Goal: Task Accomplishment & Management: Manage account settings

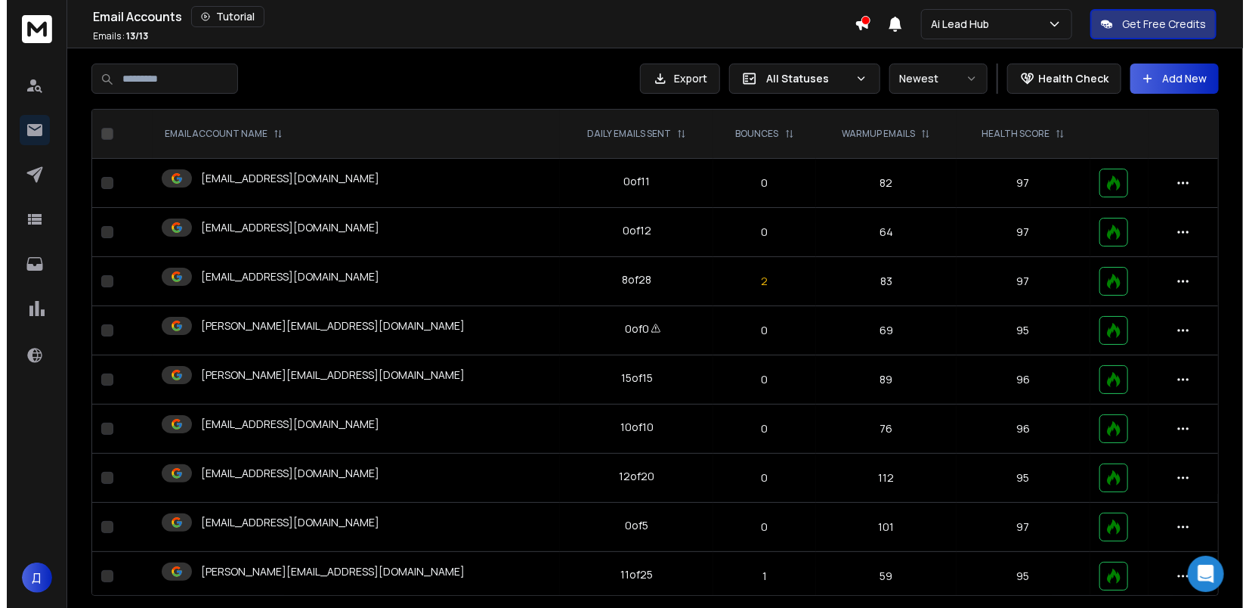
scroll to position [128, 0]
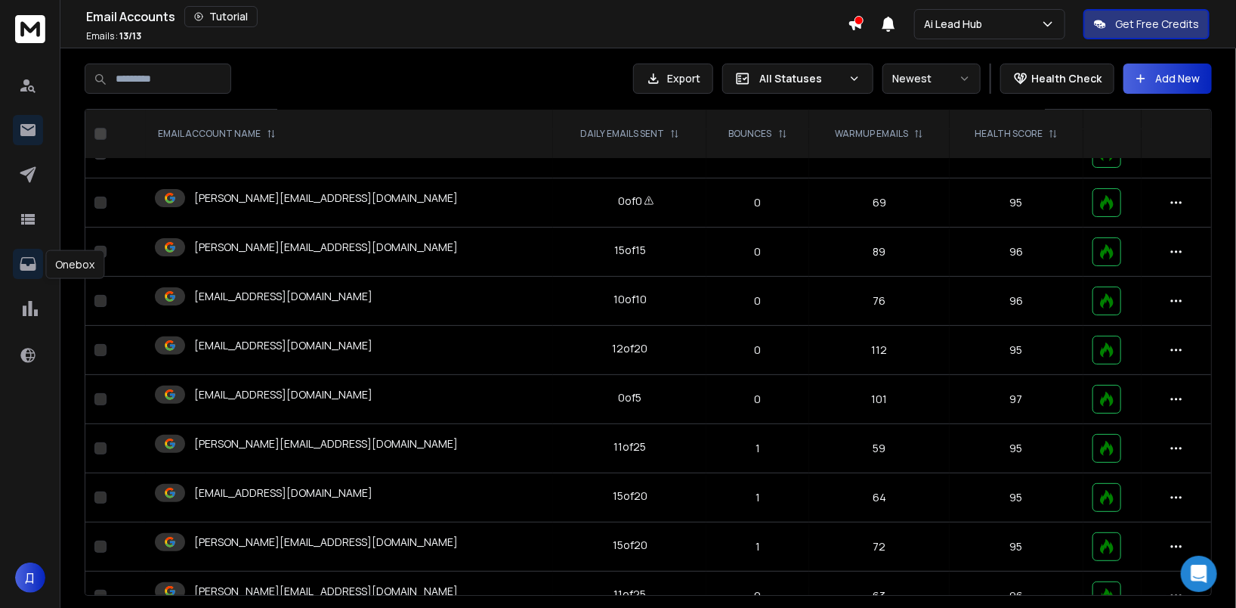
click at [23, 274] on link at bounding box center [28, 264] width 30 height 30
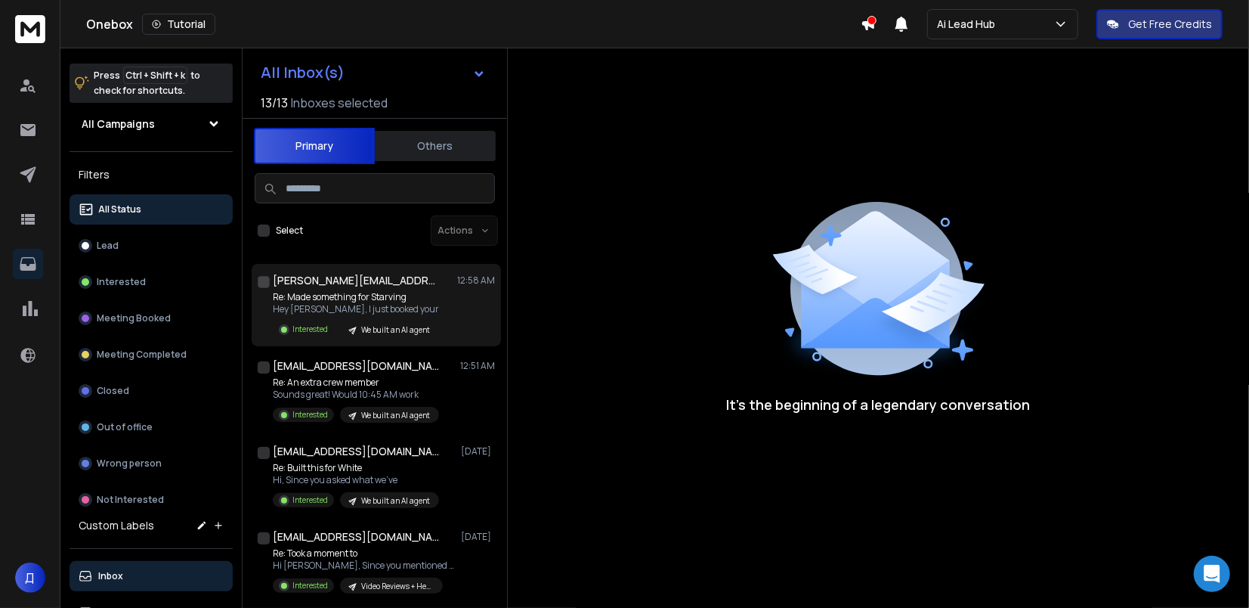
click at [375, 281] on h1 "[PERSON_NAME][EMAIL_ADDRESS][DOMAIN_NAME]" at bounding box center [356, 280] width 166 height 15
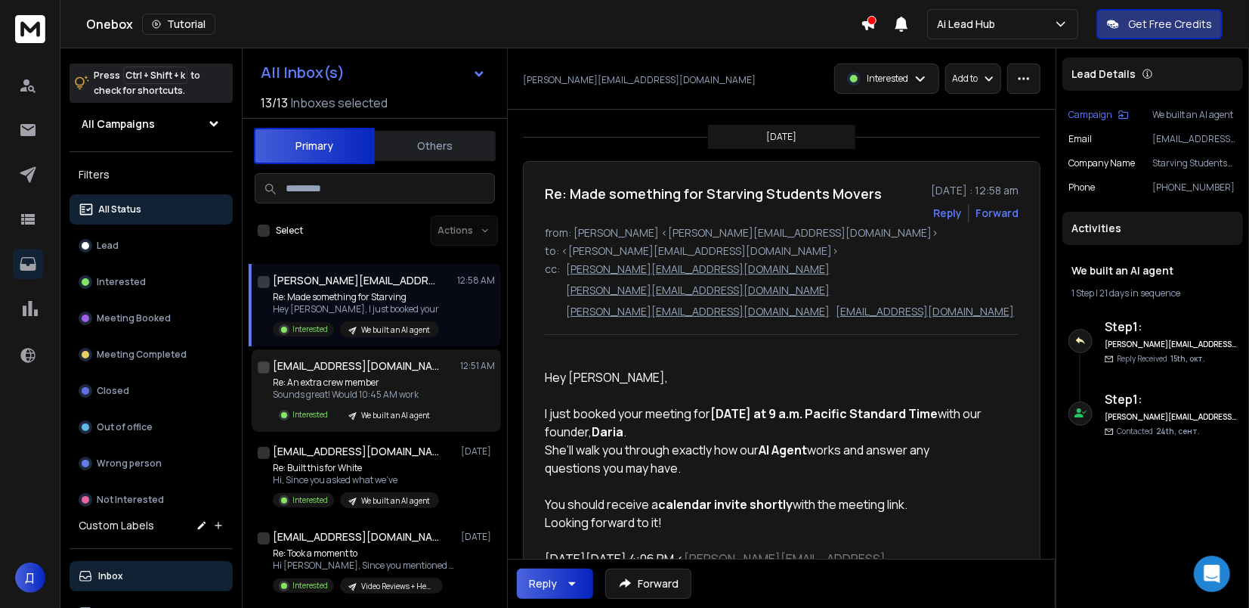
click at [462, 399] on div "Re: An extra crew member Sounds great! Would 10:45 AM work Interested We built …" at bounding box center [384, 399] width 222 height 46
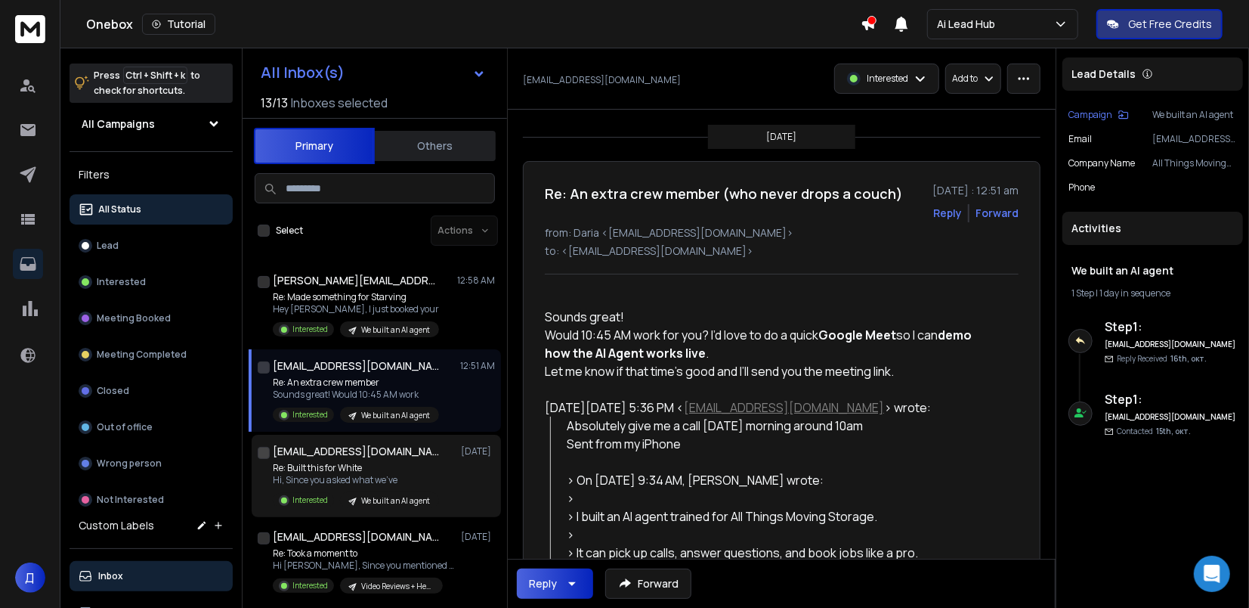
click at [441, 466] on div "Re: Built this for White Hi, Since you asked what we’ve Interested We built an …" at bounding box center [384, 485] width 222 height 46
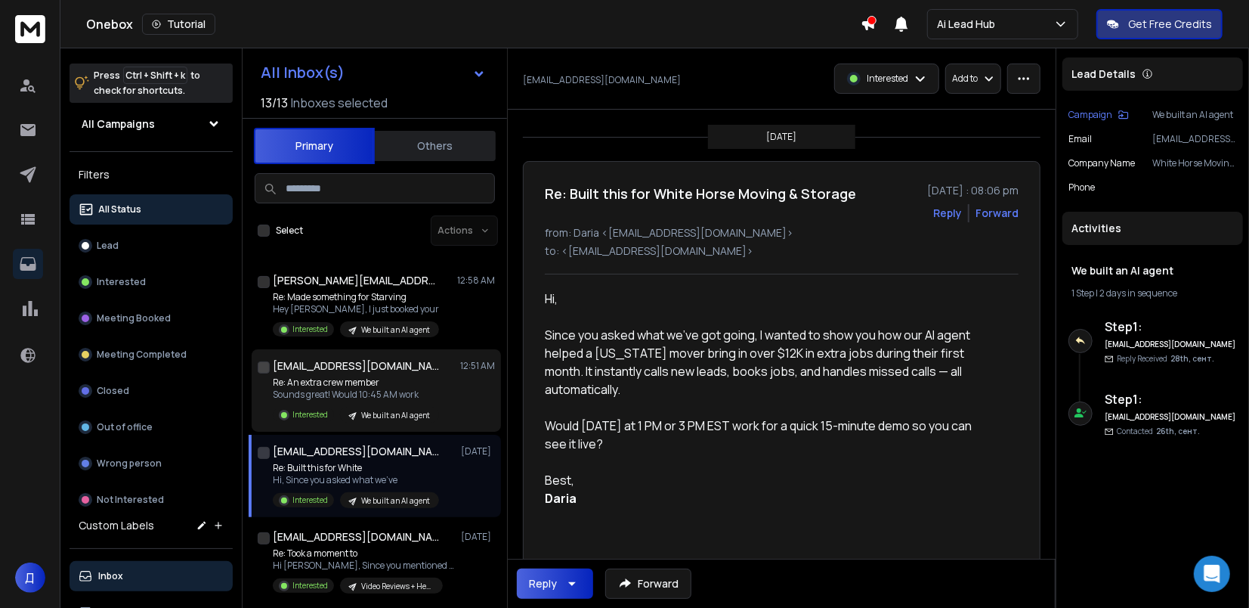
click at [447, 387] on div "Re: An extra crew member Sounds great! Would 10:45 AM work Interested We built …" at bounding box center [384, 399] width 222 height 46
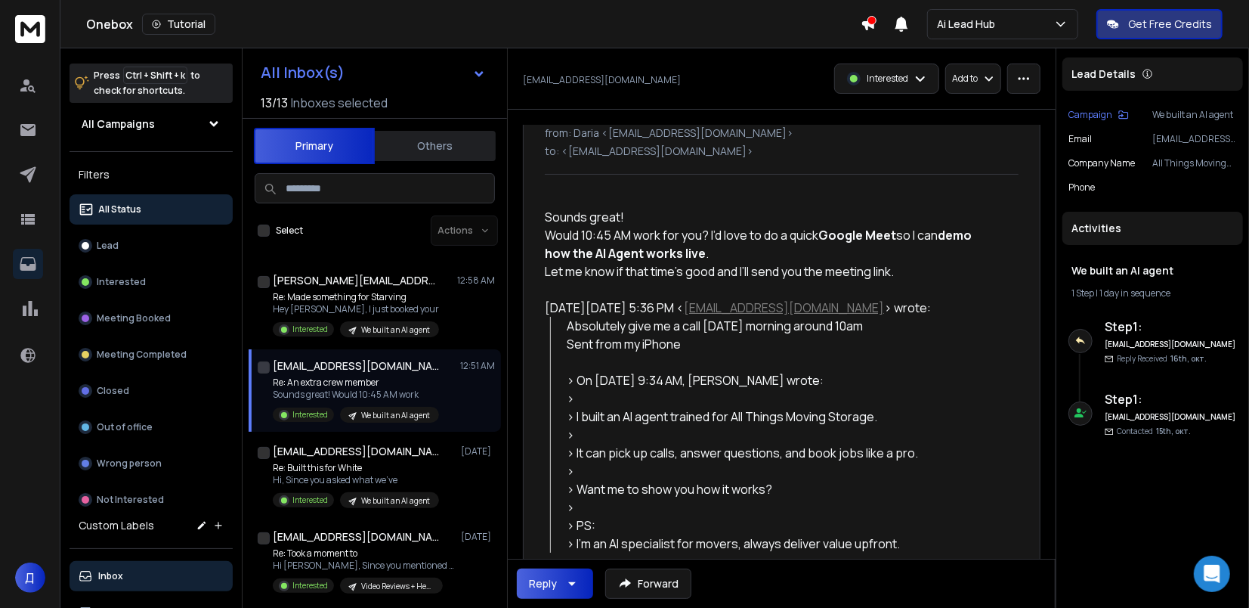
scroll to position [168, 0]
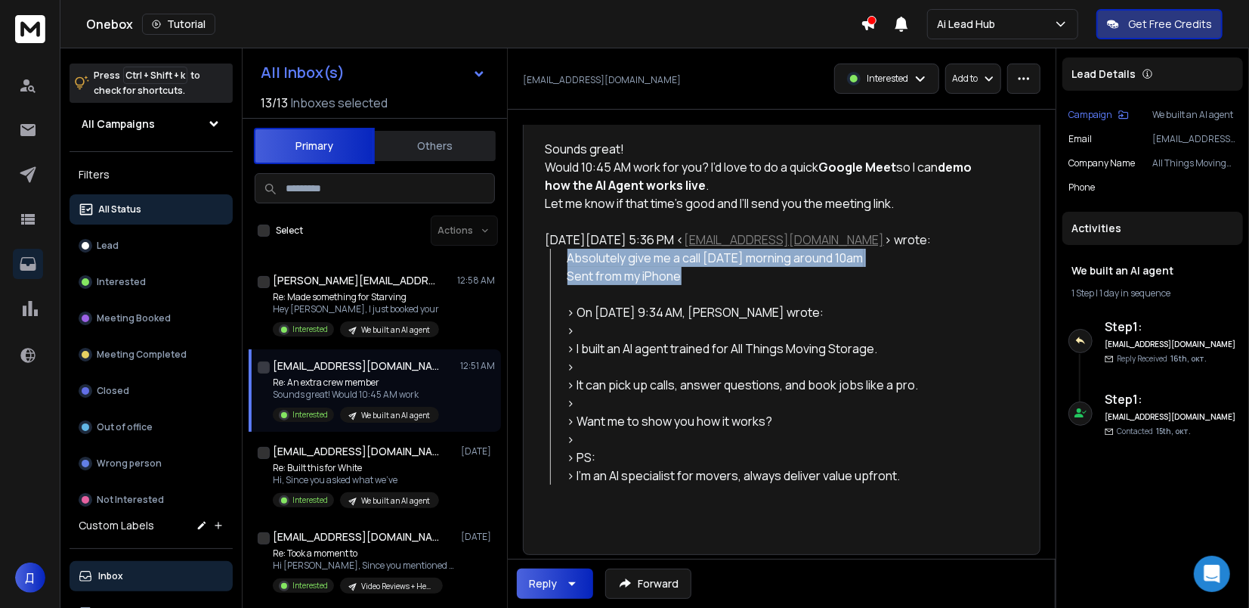
drag, startPoint x: 699, startPoint y: 279, endPoint x: 565, endPoint y: 263, distance: 134.7
click at [565, 263] on div "Absolutely give me a call [DATE] morning around 10am Sent from my iPhone > On […" at bounding box center [768, 367] width 436 height 236
click at [568, 260] on div "Absolutely give me a call [DATE] morning around 10am Sent from my iPhone > On […" at bounding box center [768, 367] width 436 height 236
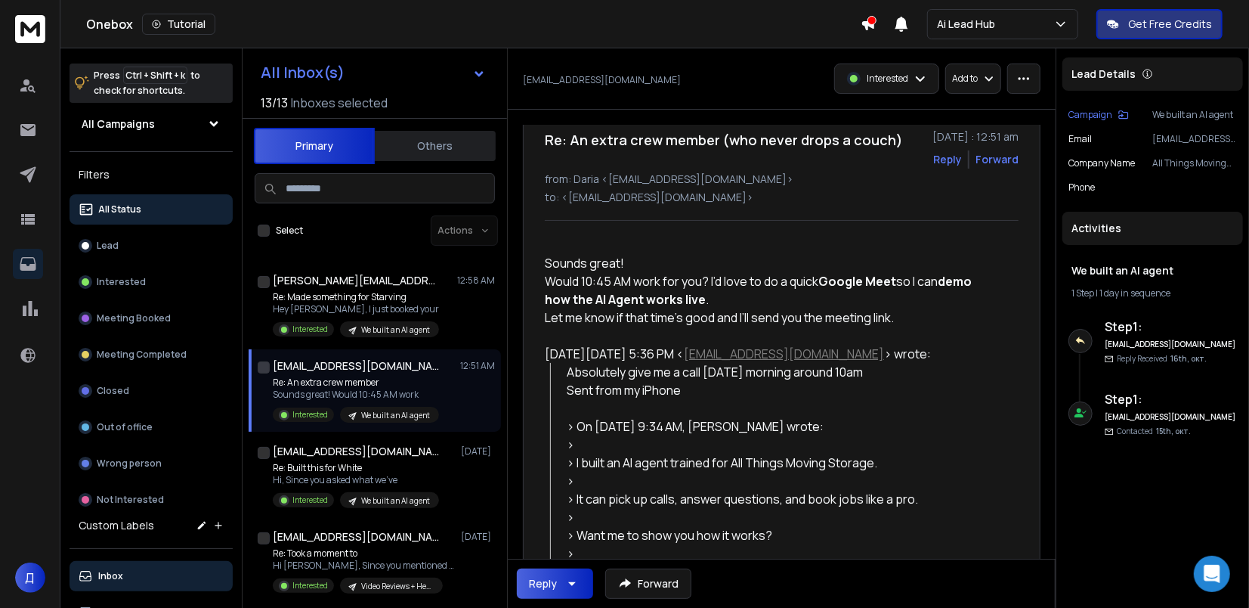
scroll to position [0, 0]
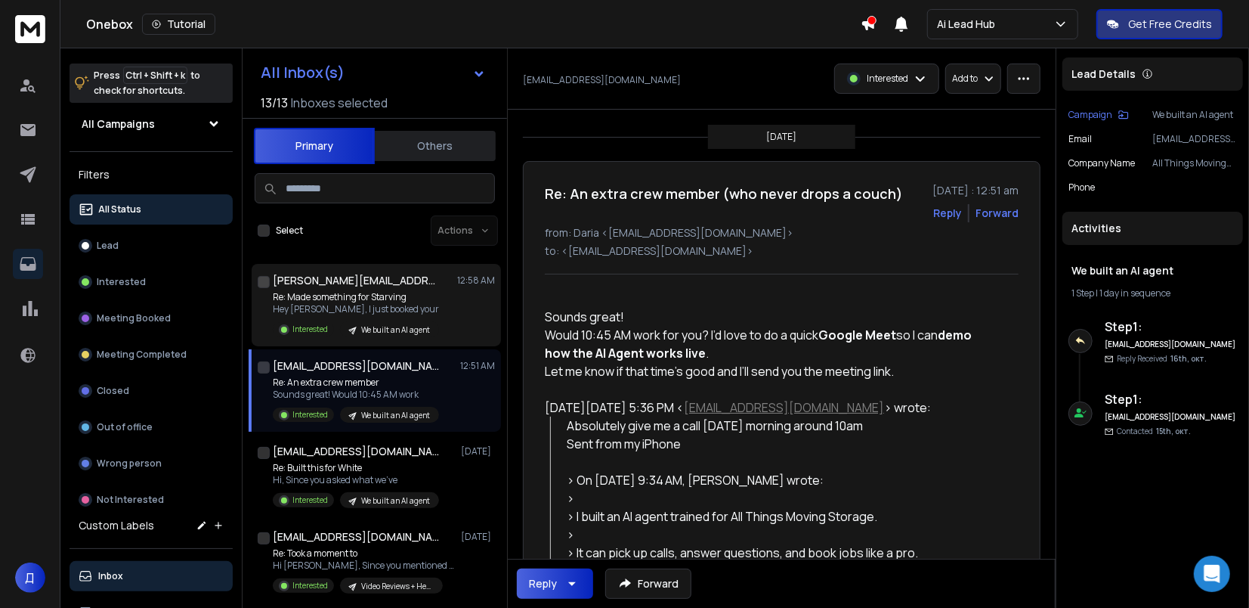
click at [434, 285] on div "[PERSON_NAME][EMAIL_ADDRESS][DOMAIN_NAME] 12:58 AM" at bounding box center [384, 280] width 222 height 15
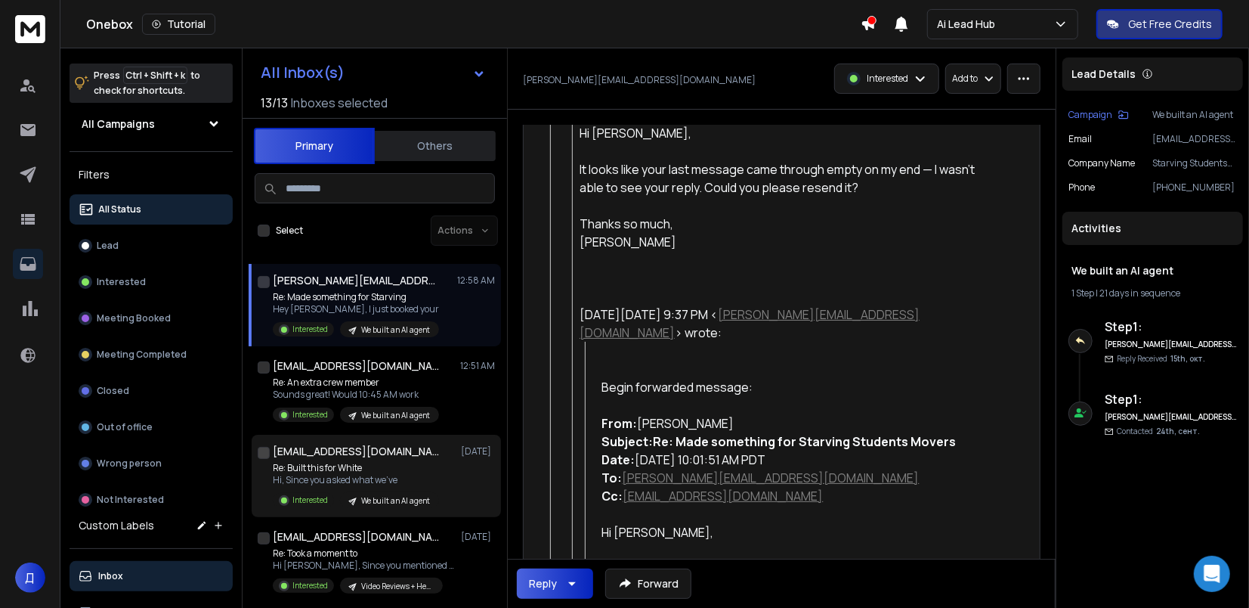
click at [447, 478] on div "Re: Built this for White Hi, Since you asked what we’ve Interested We built an …" at bounding box center [384, 485] width 222 height 46
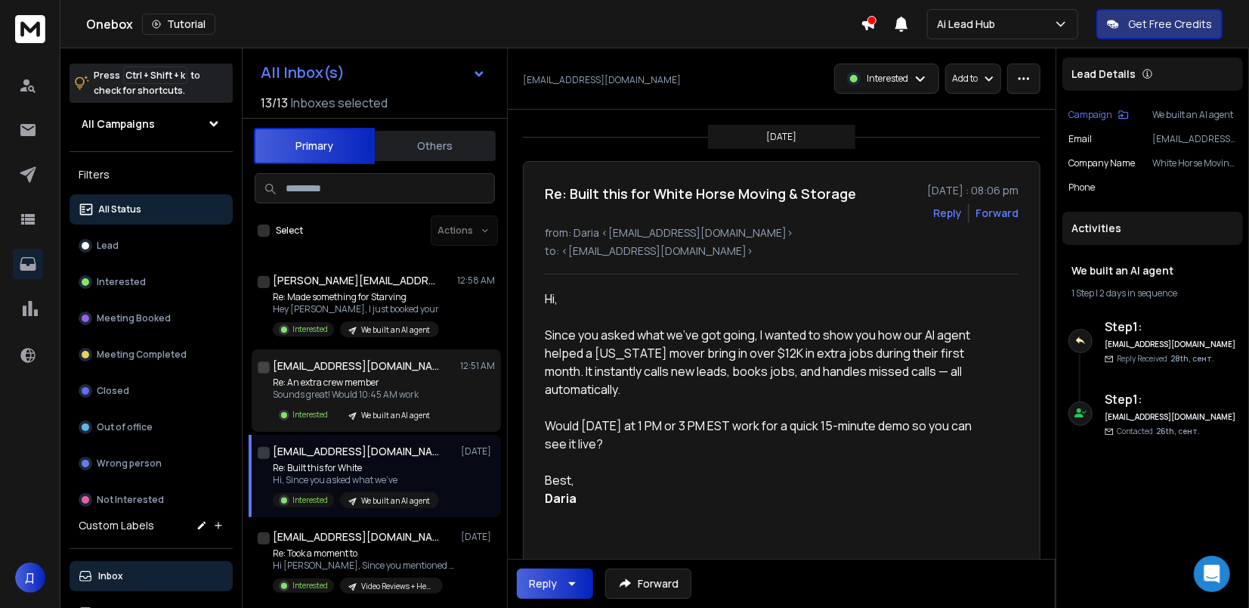
click at [407, 369] on h1 "[EMAIL_ADDRESS][DOMAIN_NAME]" at bounding box center [356, 365] width 166 height 15
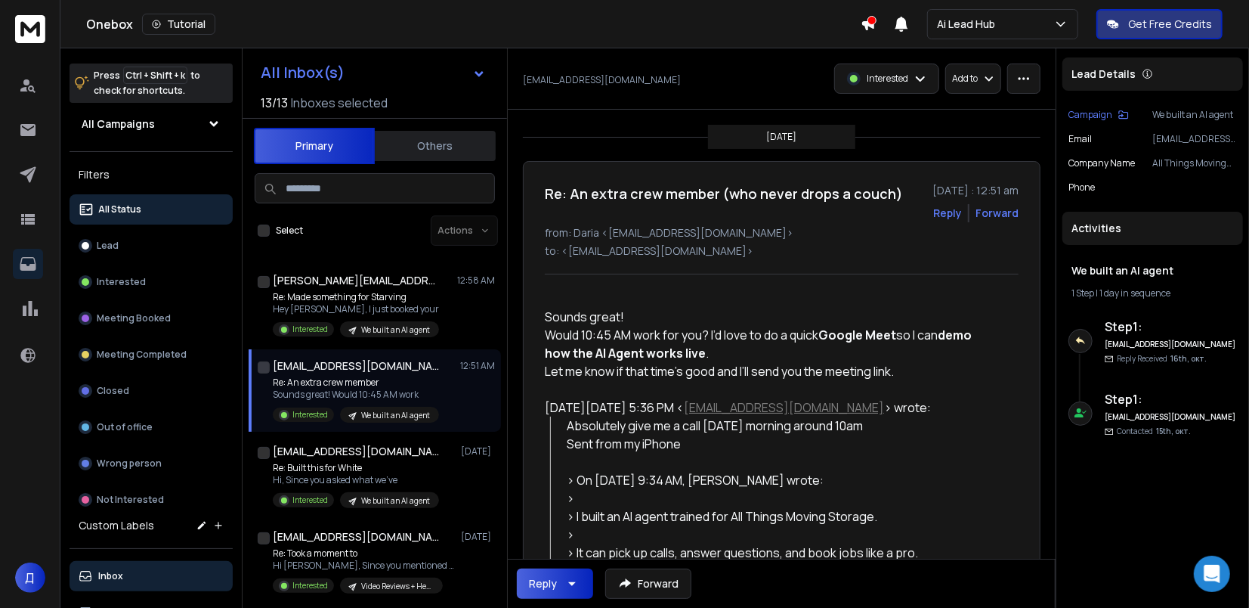
scroll to position [237, 0]
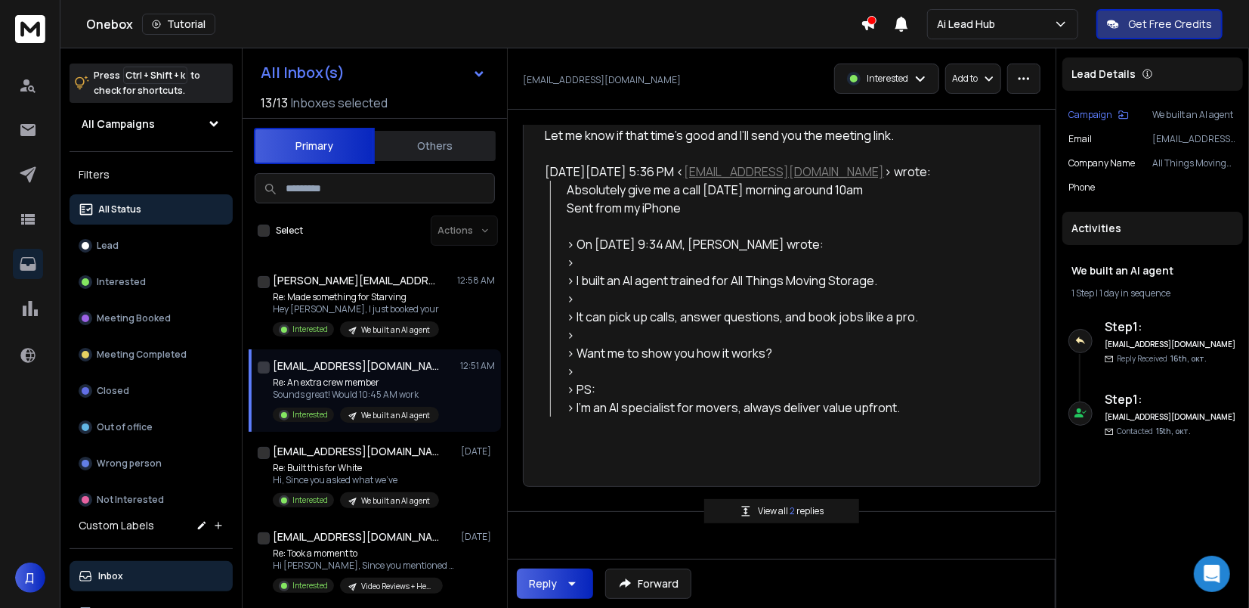
click at [768, 515] on p "View all 2 replies" at bounding box center [791, 511] width 66 height 12
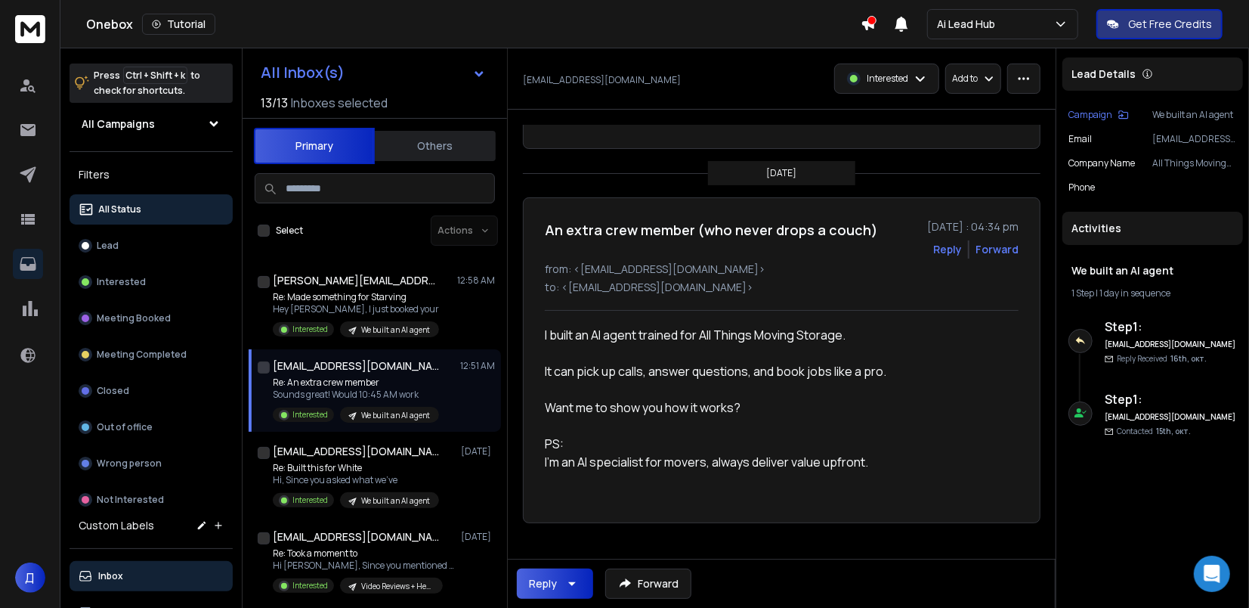
scroll to position [707, 0]
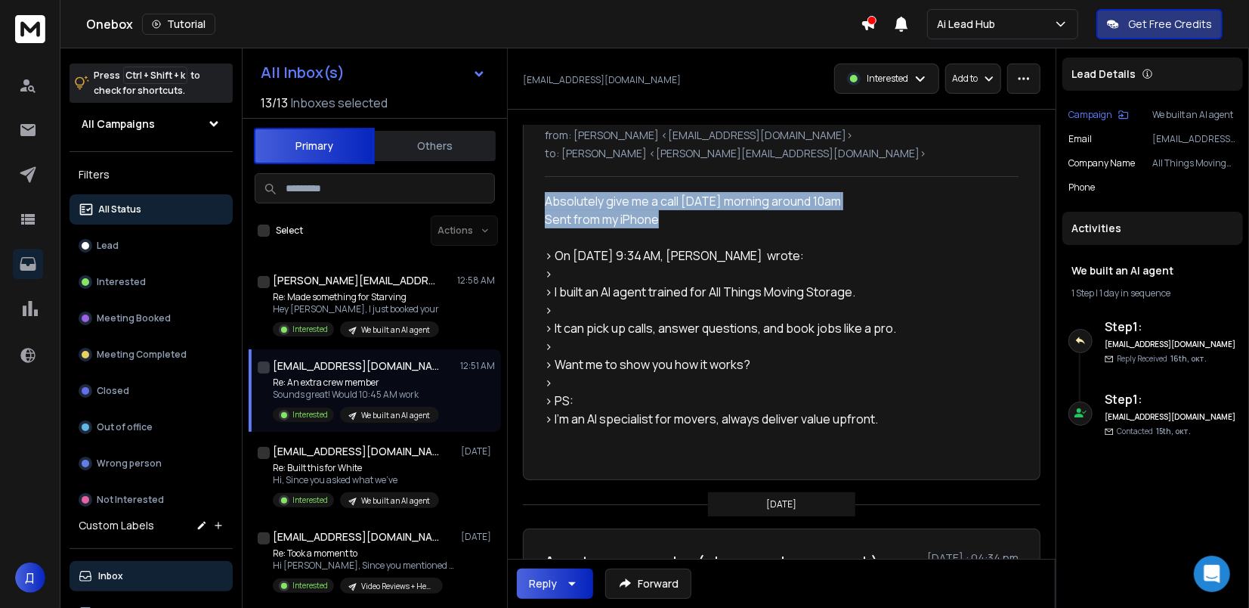
drag, startPoint x: 660, startPoint y: 227, endPoint x: 552, endPoint y: 200, distance: 110.5
click at [531, 203] on div "Re: An extra crew member (who never drops a couch) [DATE] : 12:36 am Reply Forw…" at bounding box center [782, 271] width 518 height 416
drag, startPoint x: 557, startPoint y: 211, endPoint x: 568, endPoint y: 222, distance: 16.0
click at [557, 211] on div "Absolutely give me a call [DATE] morning around 10am Sent from my iPhone > On […" at bounding box center [771, 325] width 453 height 266
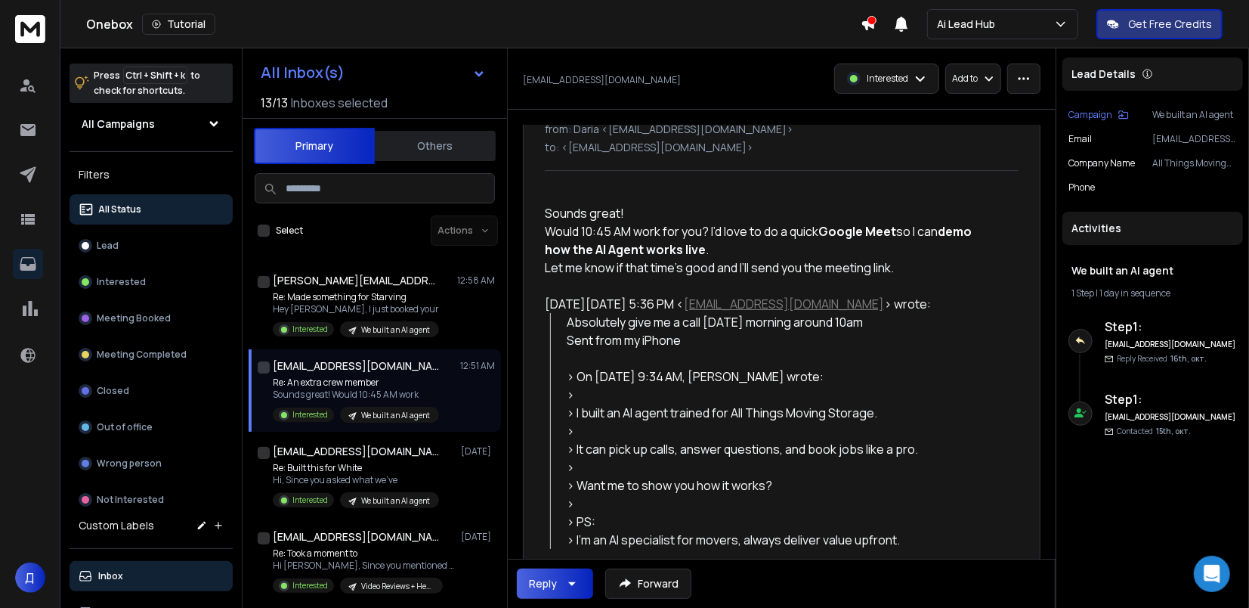
scroll to position [36, 0]
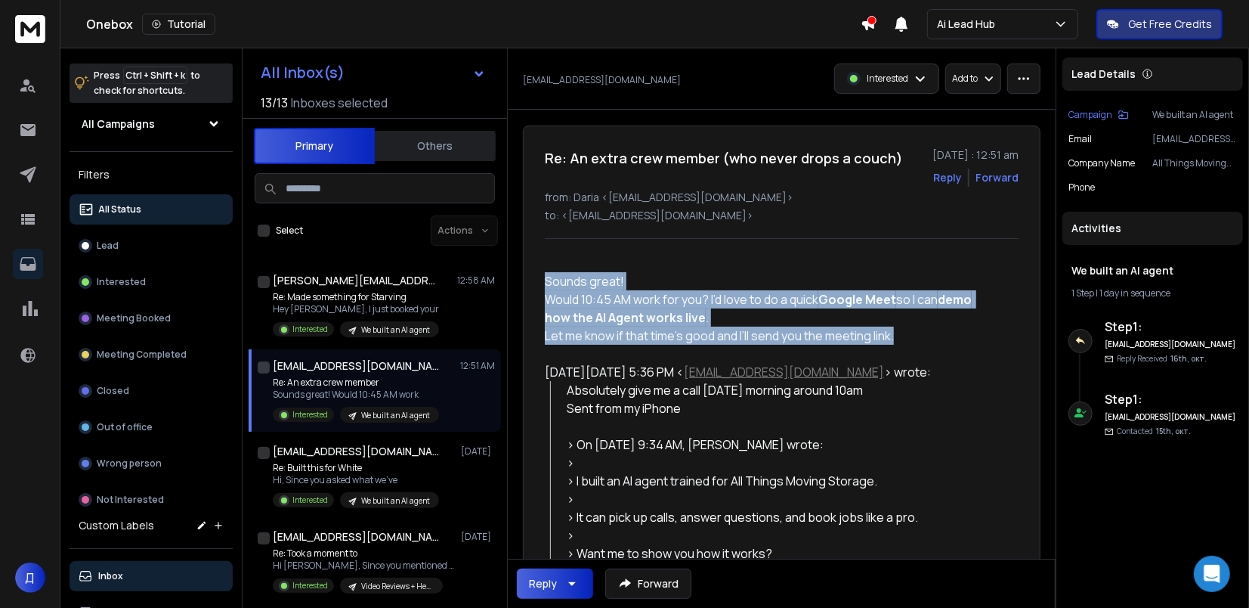
drag, startPoint x: 927, startPoint y: 339, endPoint x: 539, endPoint y: 280, distance: 393.0
click at [538, 280] on div "Re: An extra crew member (who never drops a couch) [DATE] : 12:51 am Reply Forw…" at bounding box center [782, 406] width 518 height 562
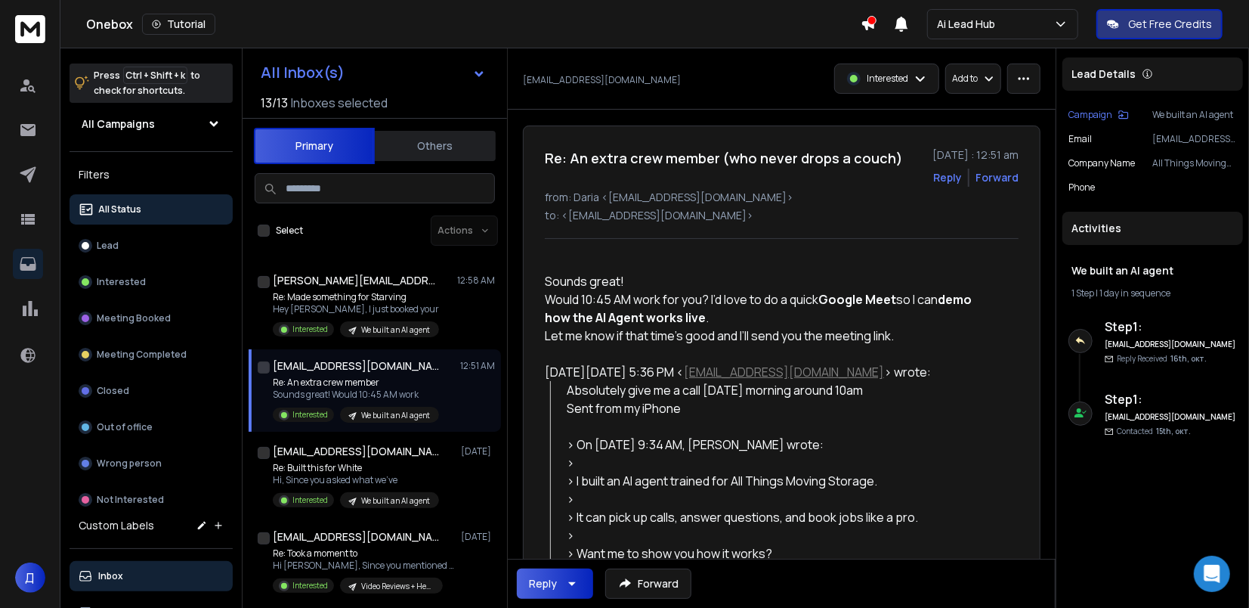
click at [560, 272] on div at bounding box center [765, 263] width 441 height 18
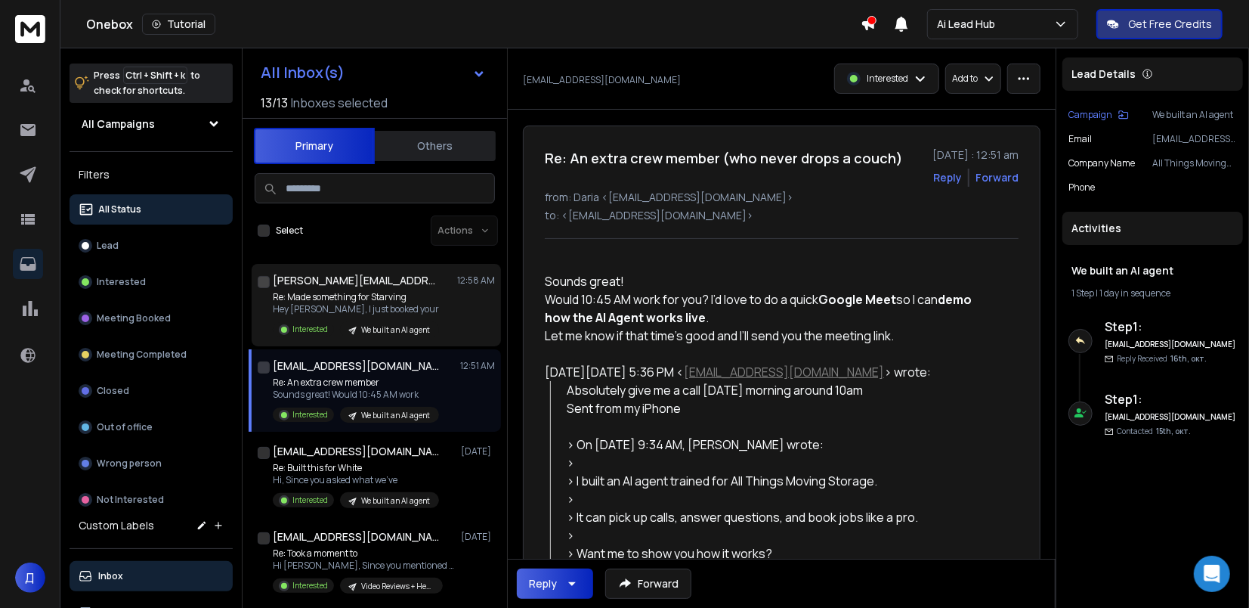
click at [429, 301] on p "Re: Made something for Starving" at bounding box center [356, 297] width 166 height 12
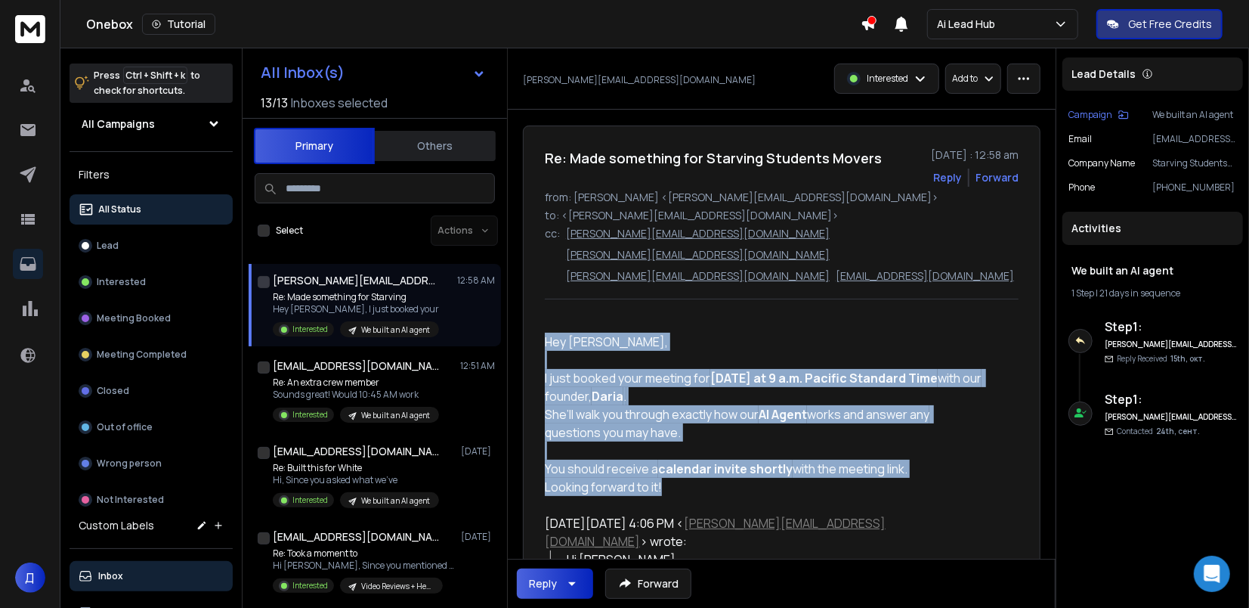
drag, startPoint x: 589, startPoint y: 342, endPoint x: 538, endPoint y: 295, distance: 69.0
click at [565, 369] on div "I just booked your meeting for [DATE] at 9 a.m. Pacific Standard Time with our …" at bounding box center [765, 405] width 441 height 73
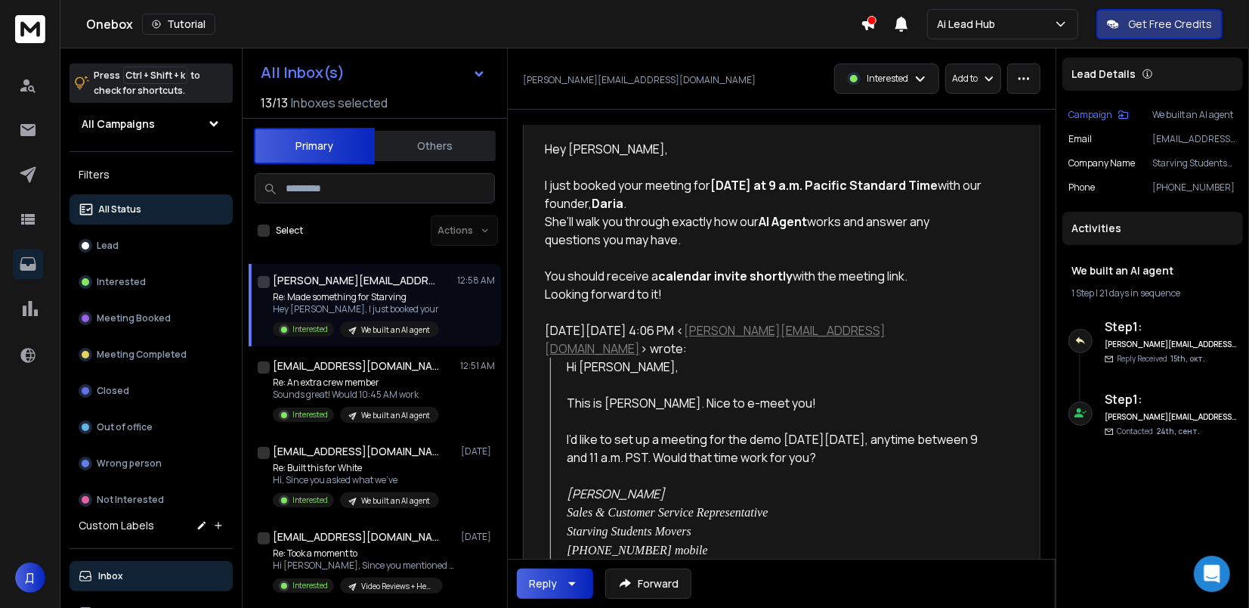
scroll to position [287, 0]
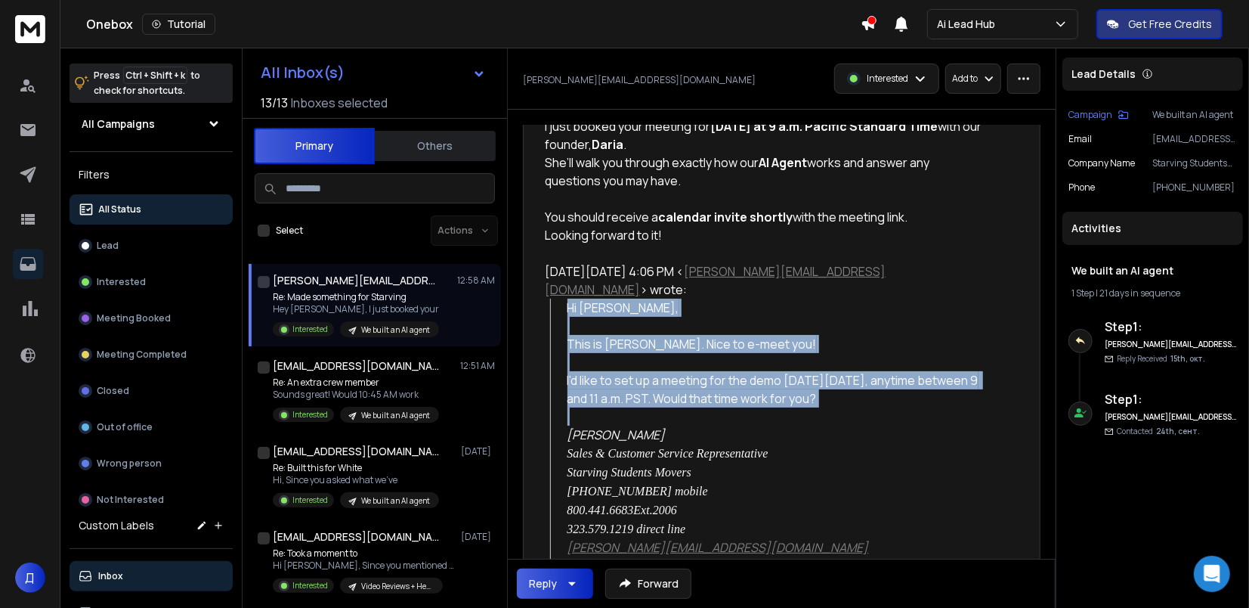
drag, startPoint x: 901, startPoint y: 344, endPoint x: 562, endPoint y: 246, distance: 352.3
click at [580, 299] on div "Hi [PERSON_NAME], This is [PERSON_NAME]. Nice to e-meet you! I’d like to set up…" at bounding box center [777, 457] width 419 height 317
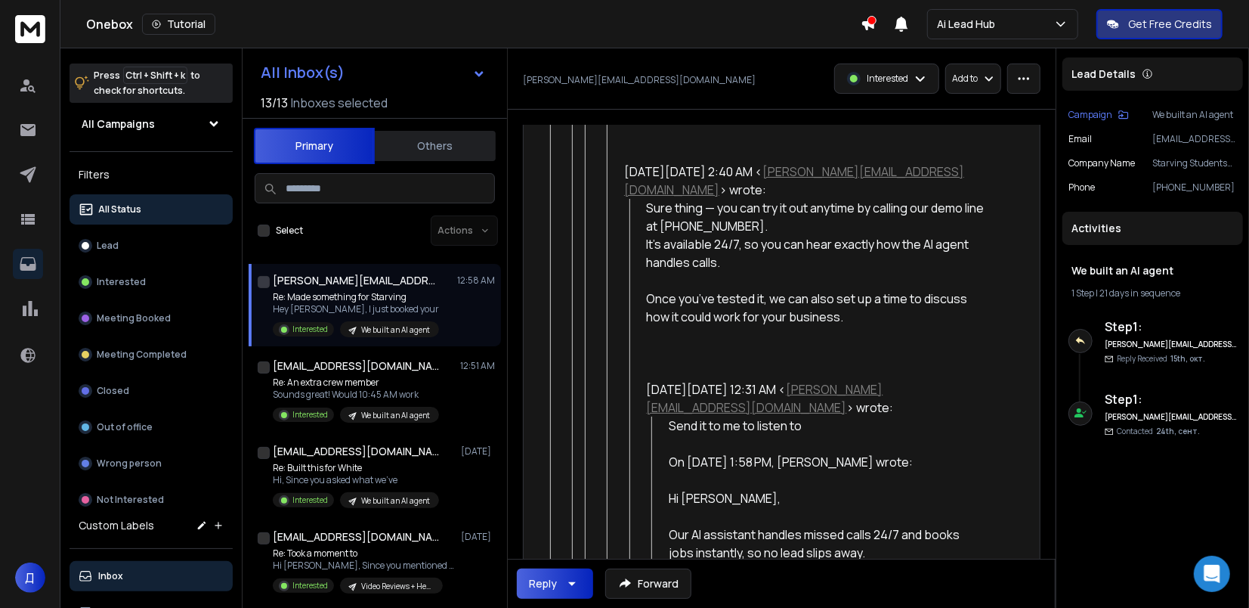
scroll to position [1845, 0]
drag, startPoint x: 796, startPoint y: 330, endPoint x: 665, endPoint y: 326, distance: 130.8
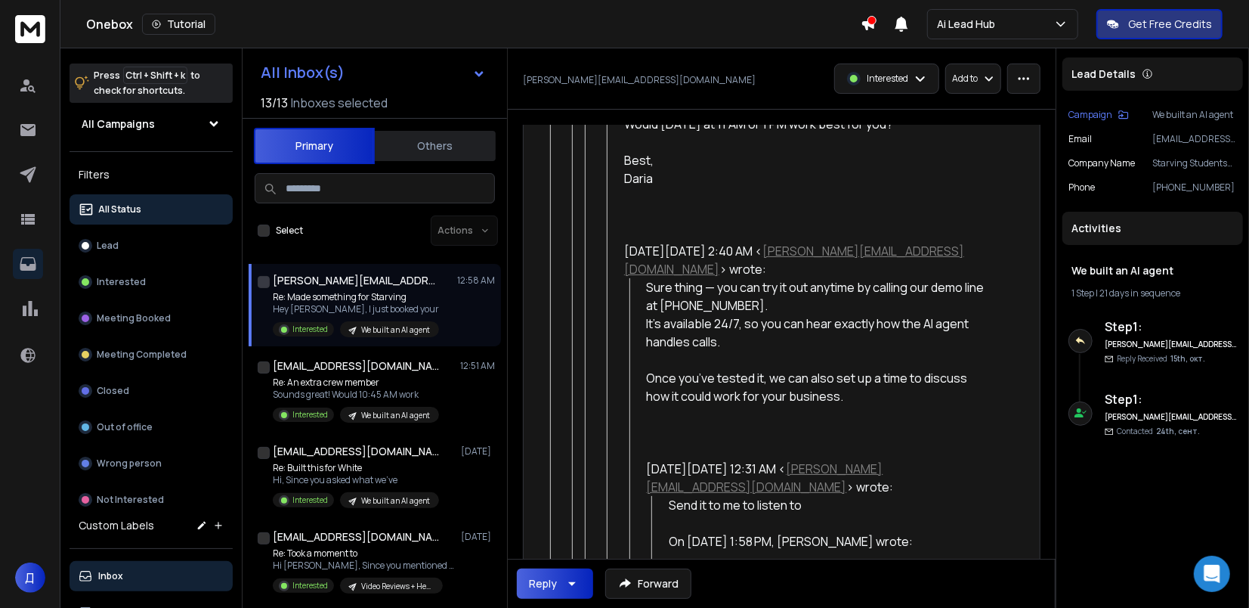
scroll to position [1678, 0]
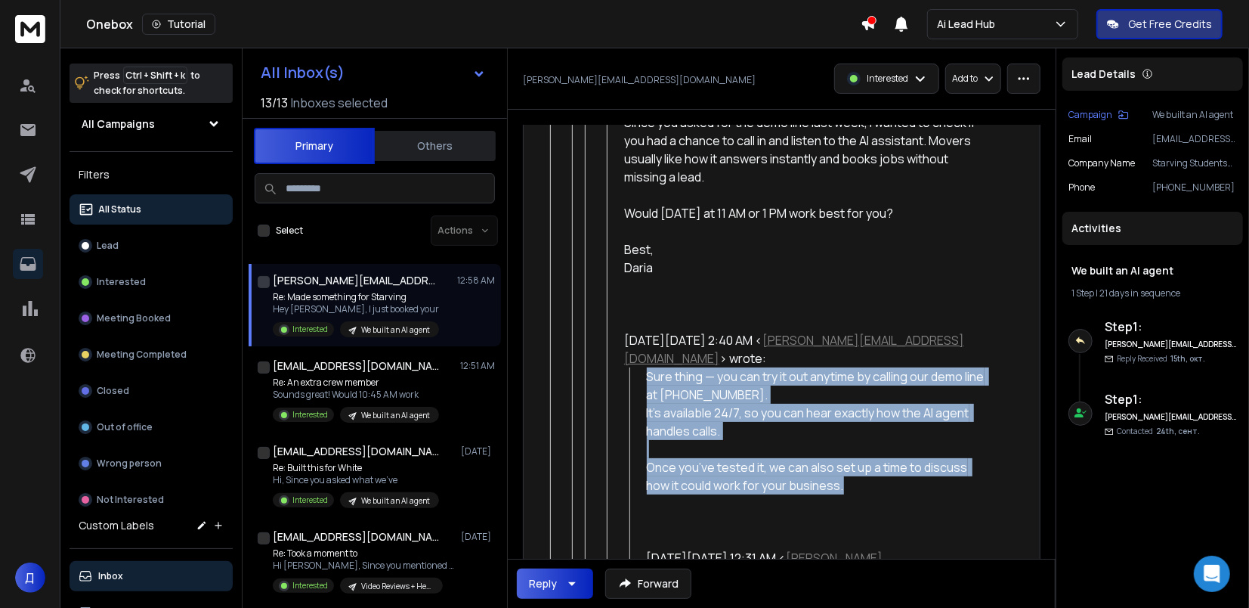
drag, startPoint x: 830, startPoint y: 381, endPoint x: 642, endPoint y: 275, distance: 215.2
click at [662, 367] on div "Sure thing — you can try it out anytime by calling our demo line at [PHONE_NUMB…" at bounding box center [816, 385] width 339 height 36
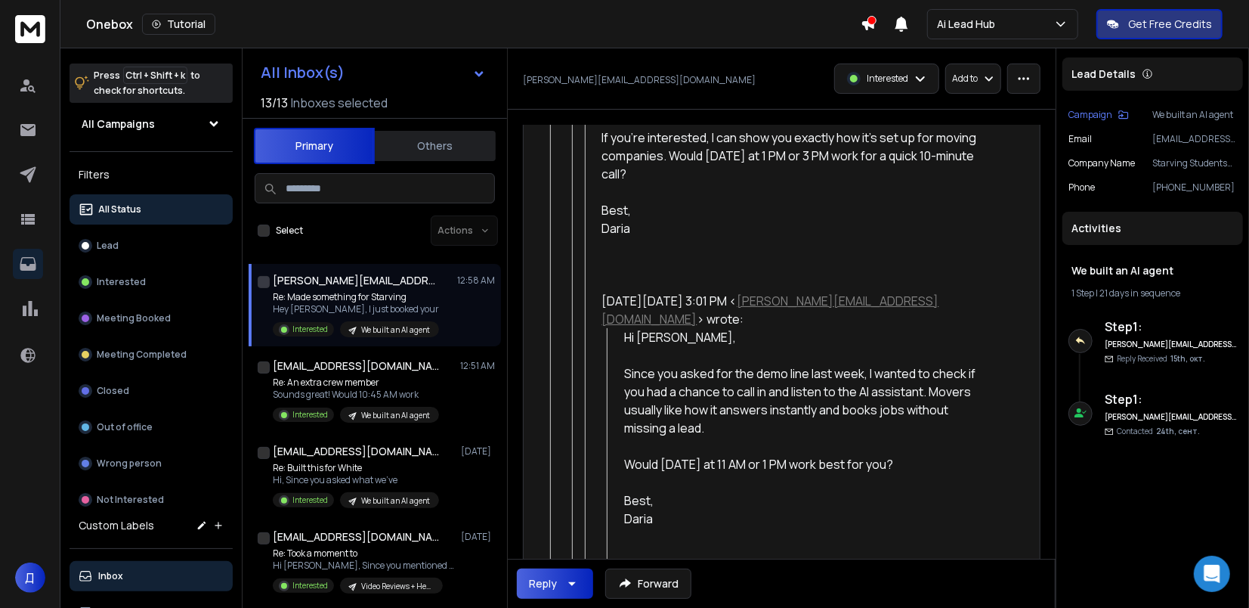
scroll to position [1426, 0]
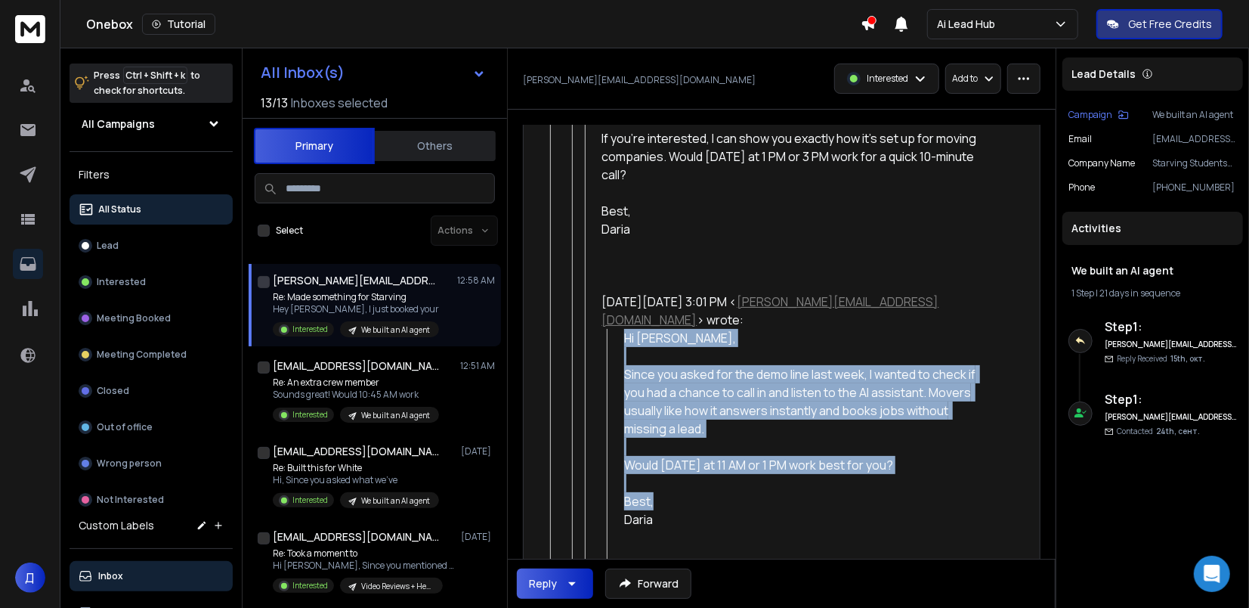
drag, startPoint x: 628, startPoint y: 280, endPoint x: 617, endPoint y: 238, distance: 43.8
drag, startPoint x: 629, startPoint y: 289, endPoint x: 637, endPoint y: 299, distance: 13.5
click at [628, 347] on div "Since you asked for the demo line last week, I wanted to check if you had a cha…" at bounding box center [805, 392] width 362 height 91
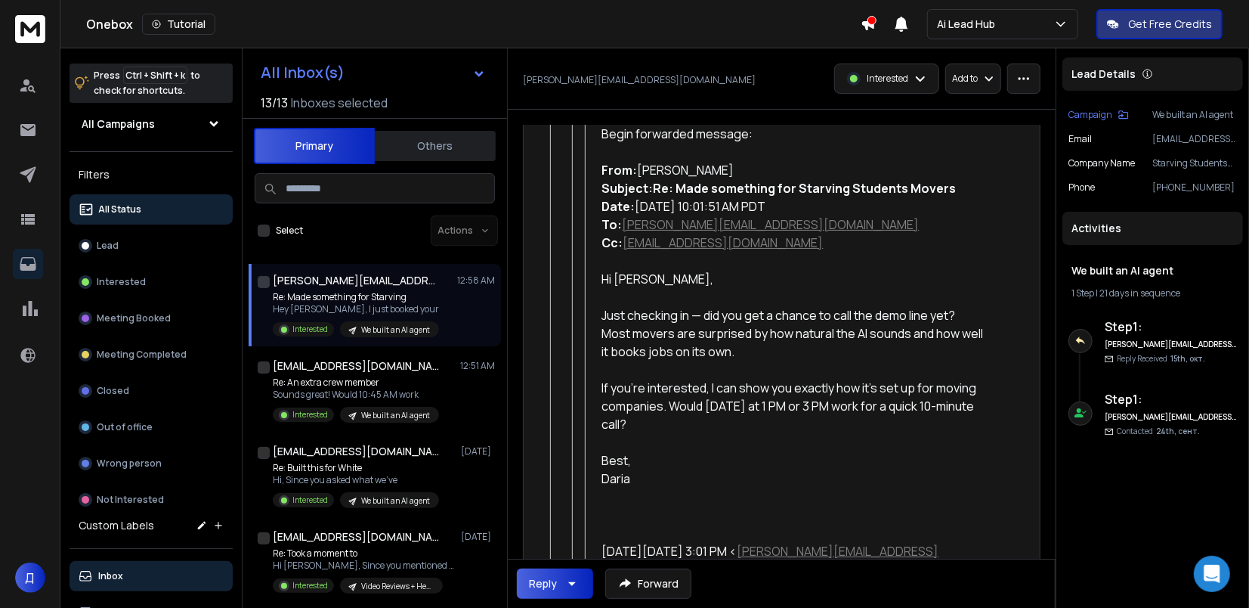
scroll to position [1174, 0]
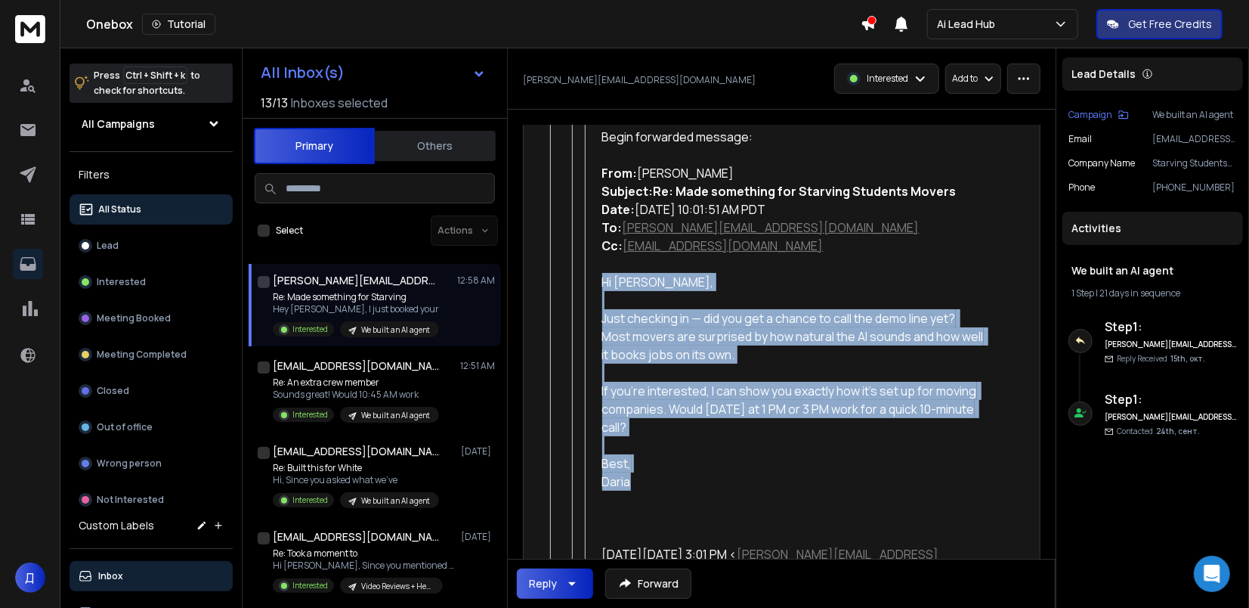
drag, startPoint x: 629, startPoint y: 366, endPoint x: 596, endPoint y: 196, distance: 173.3
click at [623, 291] on div "Just checking in — did you get a chance to call the demo line yet? Most movers …" at bounding box center [794, 327] width 384 height 73
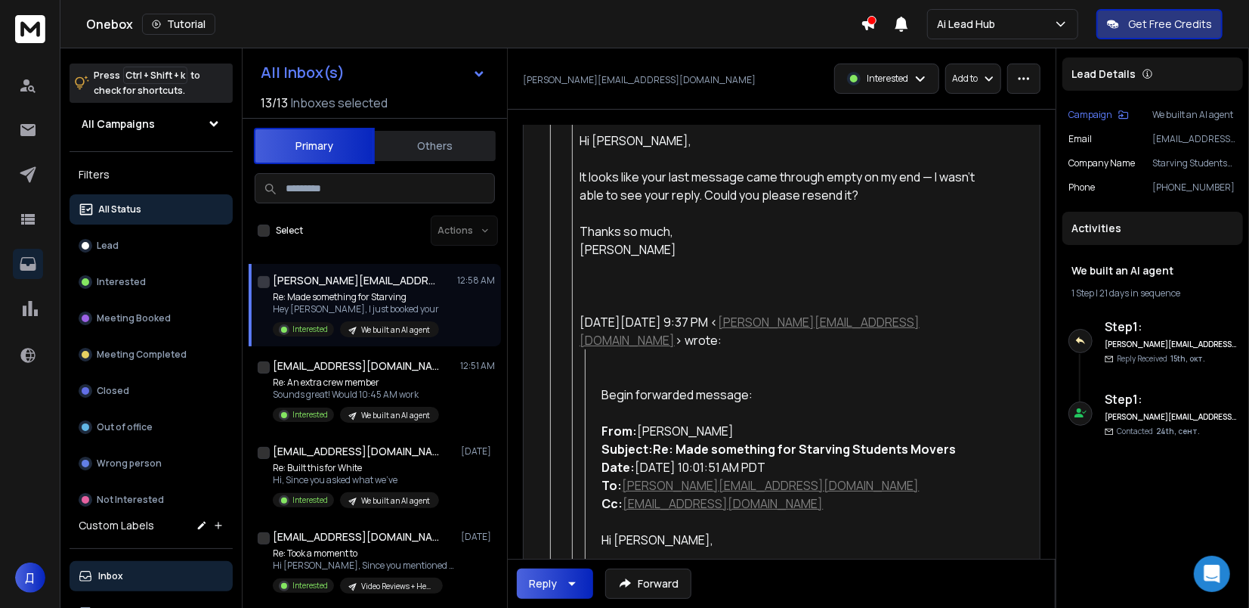
scroll to position [922, 0]
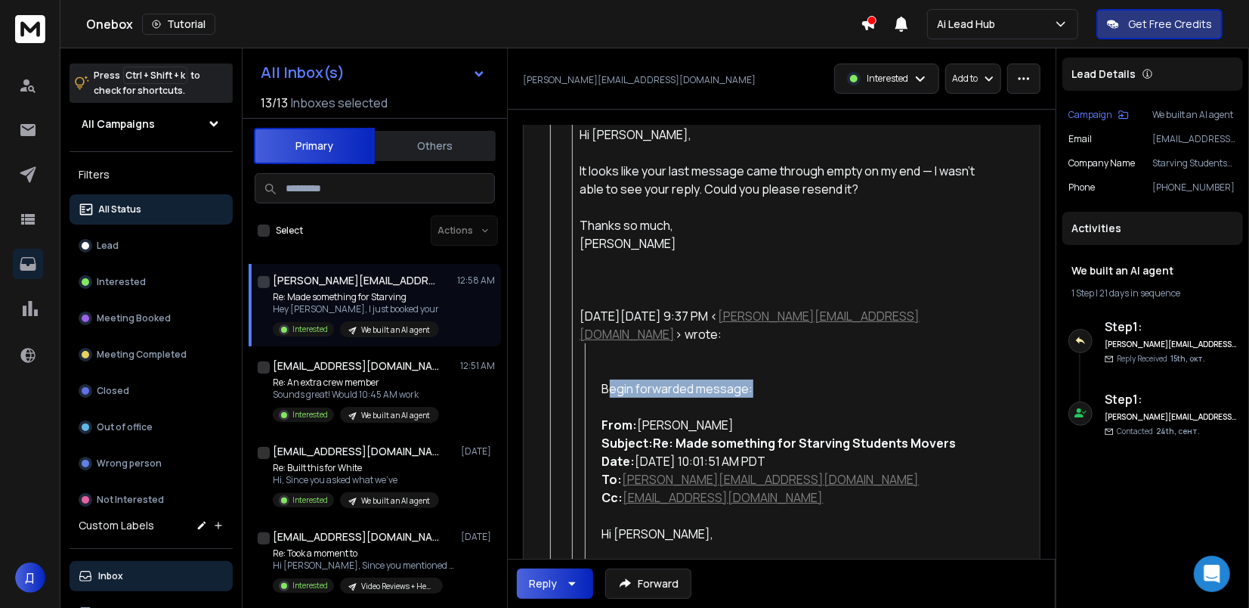
drag, startPoint x: 780, startPoint y: 304, endPoint x: 605, endPoint y: 300, distance: 174.6
click at [606, 379] on div "Begin forwarded message:" at bounding box center [794, 388] width 384 height 18
drag, startPoint x: 631, startPoint y: 305, endPoint x: 780, endPoint y: 312, distance: 149.1
click at [780, 379] on div "Begin forwarded message:" at bounding box center [794, 388] width 384 height 18
click at [659, 379] on div "Begin forwarded message:" at bounding box center [794, 388] width 384 height 18
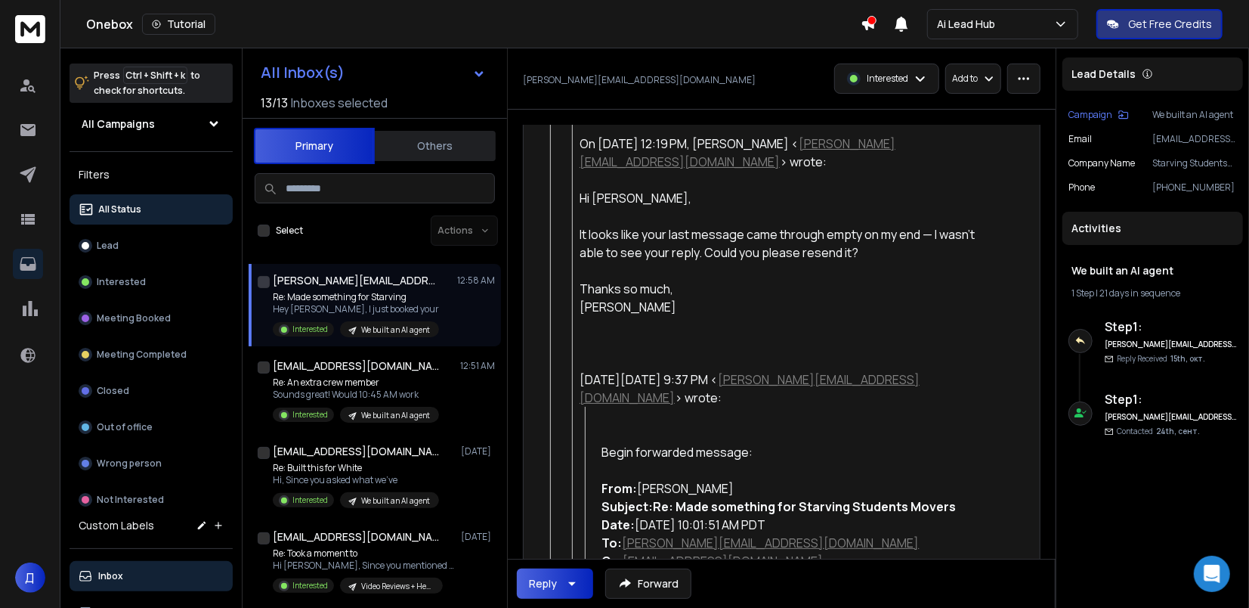
scroll to position [670, 0]
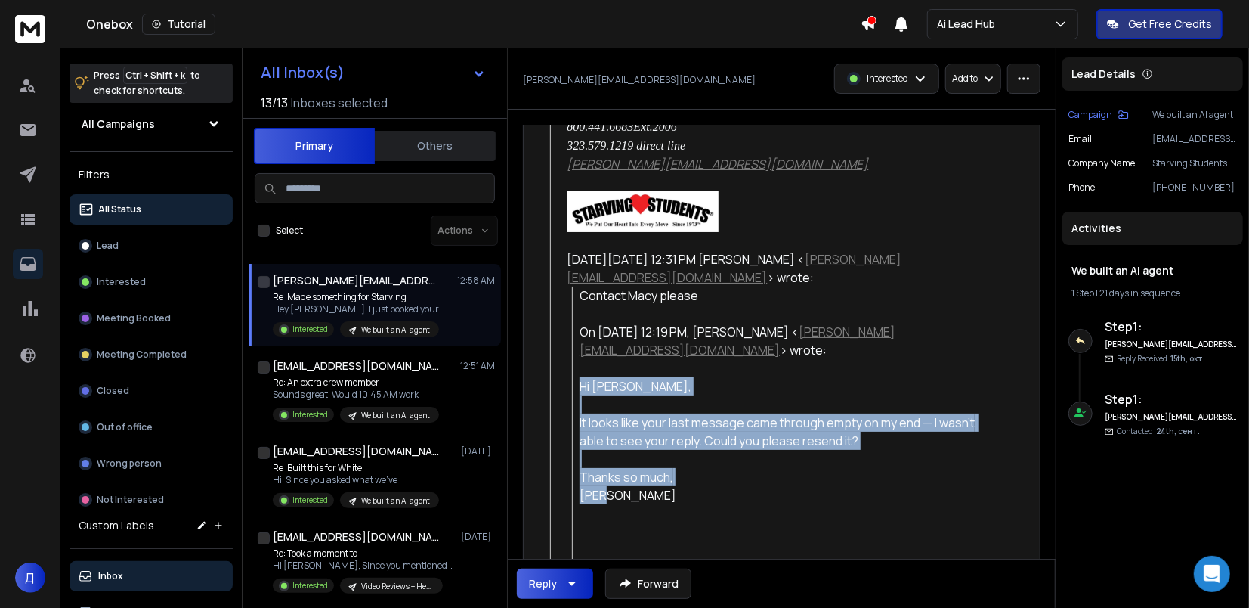
drag, startPoint x: 623, startPoint y: 436, endPoint x: 580, endPoint y: 314, distance: 129.5
click at [582, 377] on div "Hi [PERSON_NAME]," at bounding box center [783, 386] width 407 height 18
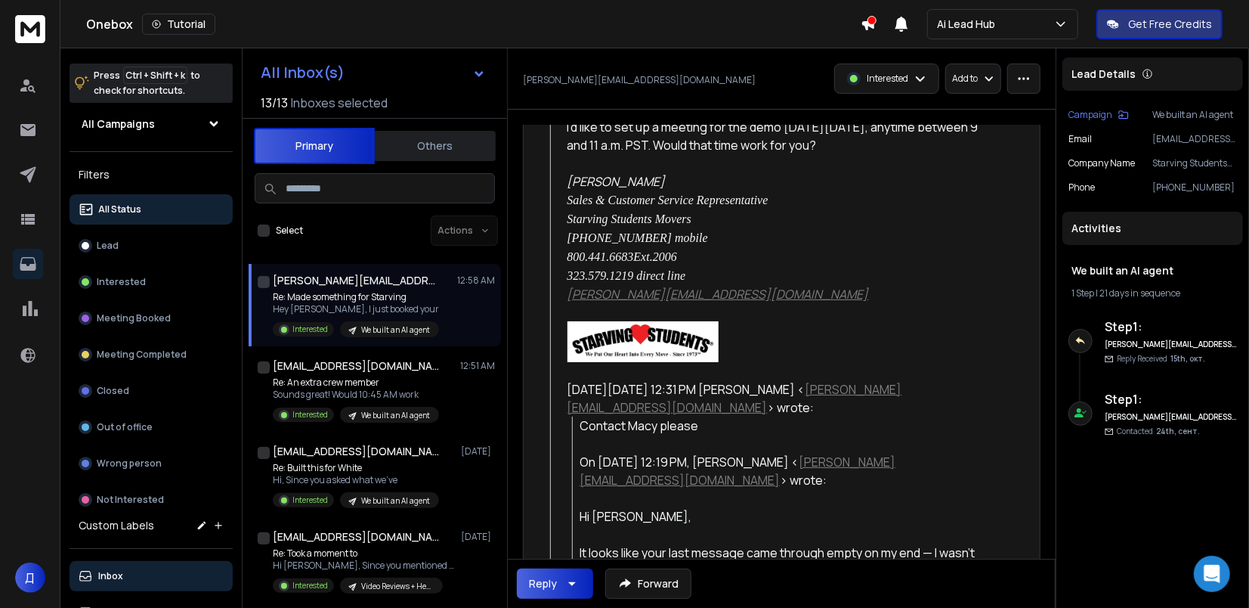
scroll to position [502, 0]
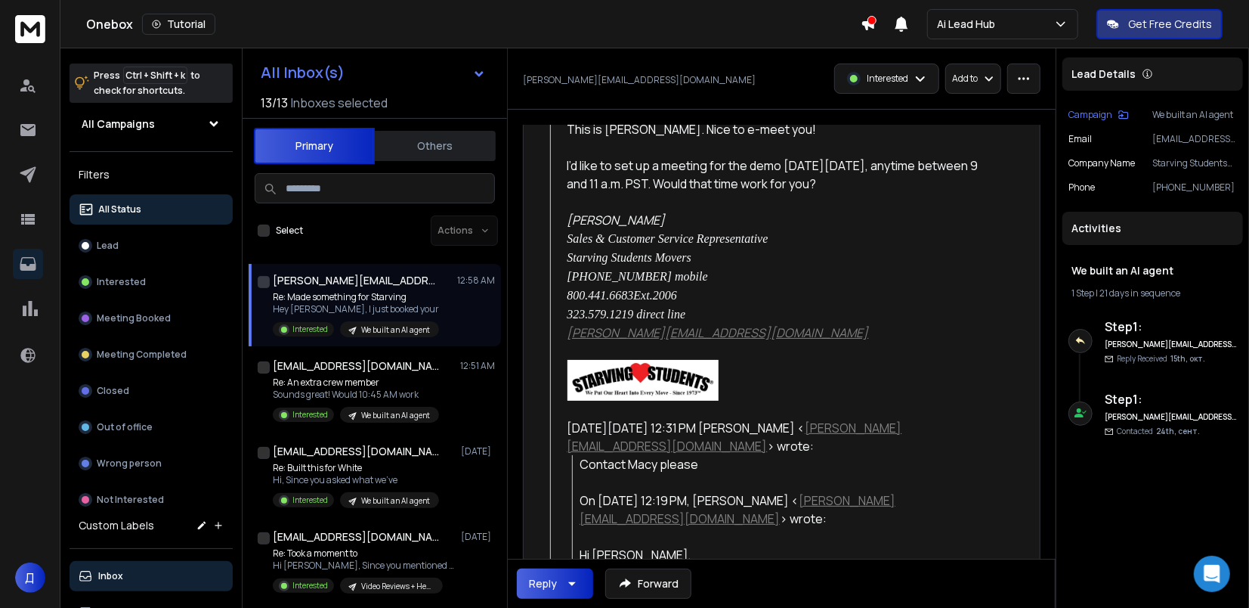
drag, startPoint x: 657, startPoint y: 401, endPoint x: 599, endPoint y: 398, distance: 57.6
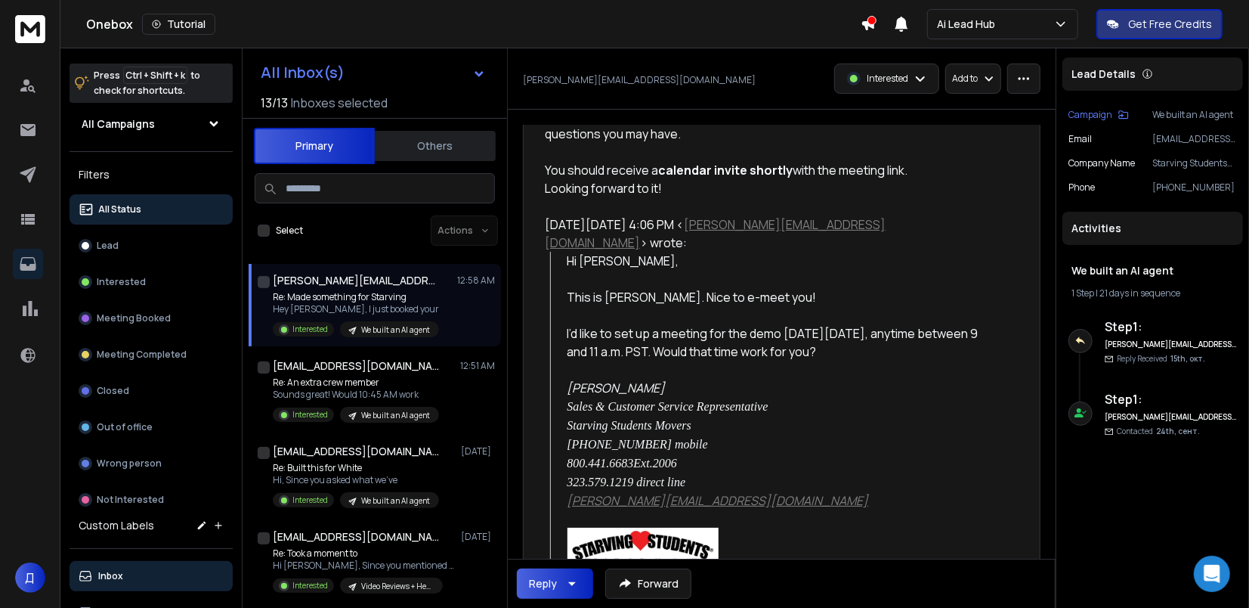
scroll to position [250, 0]
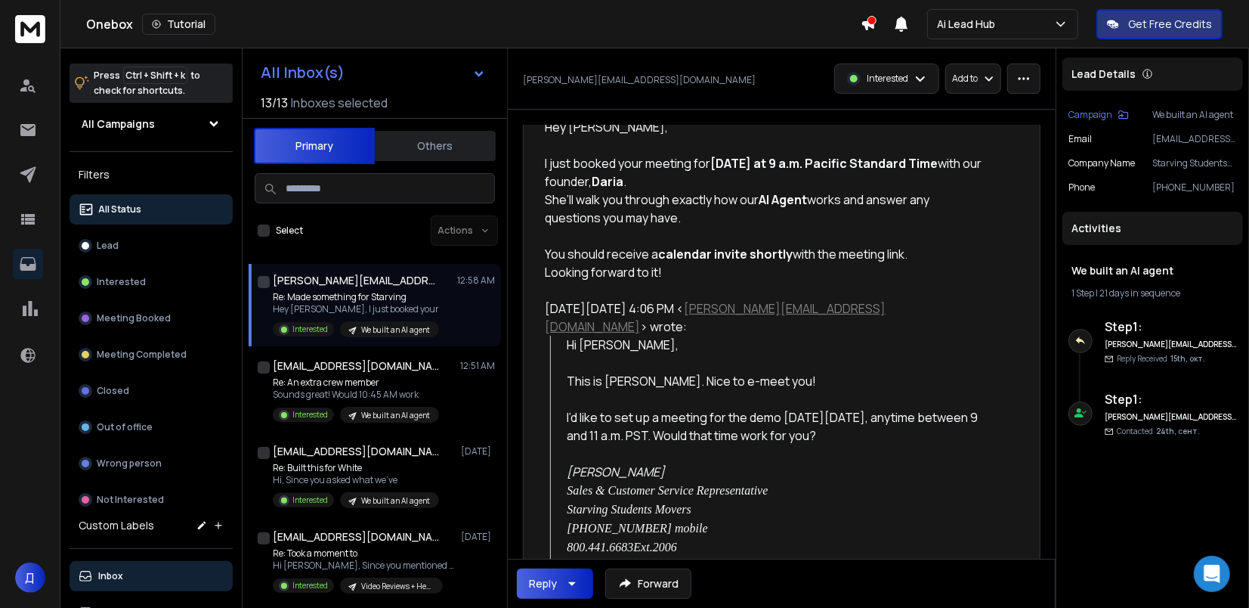
drag, startPoint x: 890, startPoint y: 373, endPoint x: 564, endPoint y: 285, distance: 338.2
click at [578, 336] on div "Hi [PERSON_NAME], This is [PERSON_NAME]. Nice to e-meet you! I’d like to set up…" at bounding box center [777, 494] width 419 height 317
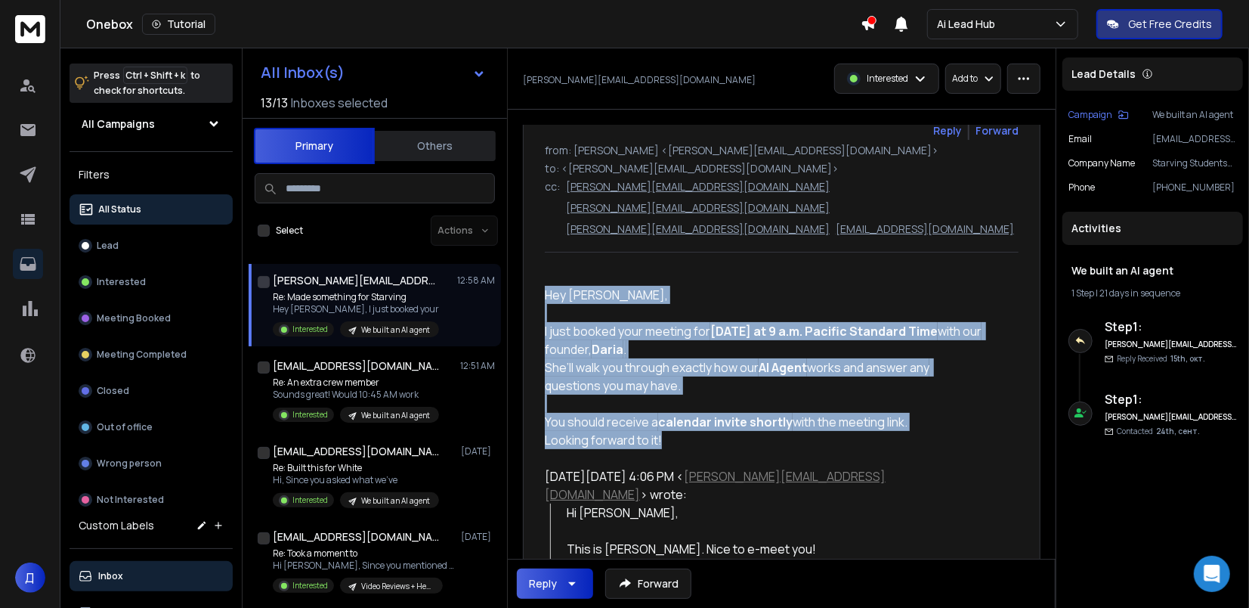
drag, startPoint x: 690, startPoint y: 404, endPoint x: 535, endPoint y: 252, distance: 217.5
click at [568, 322] on div "I just booked your meeting for [DATE] at 9 a.m. Pacific Standard Time with our …" at bounding box center [765, 358] width 441 height 73
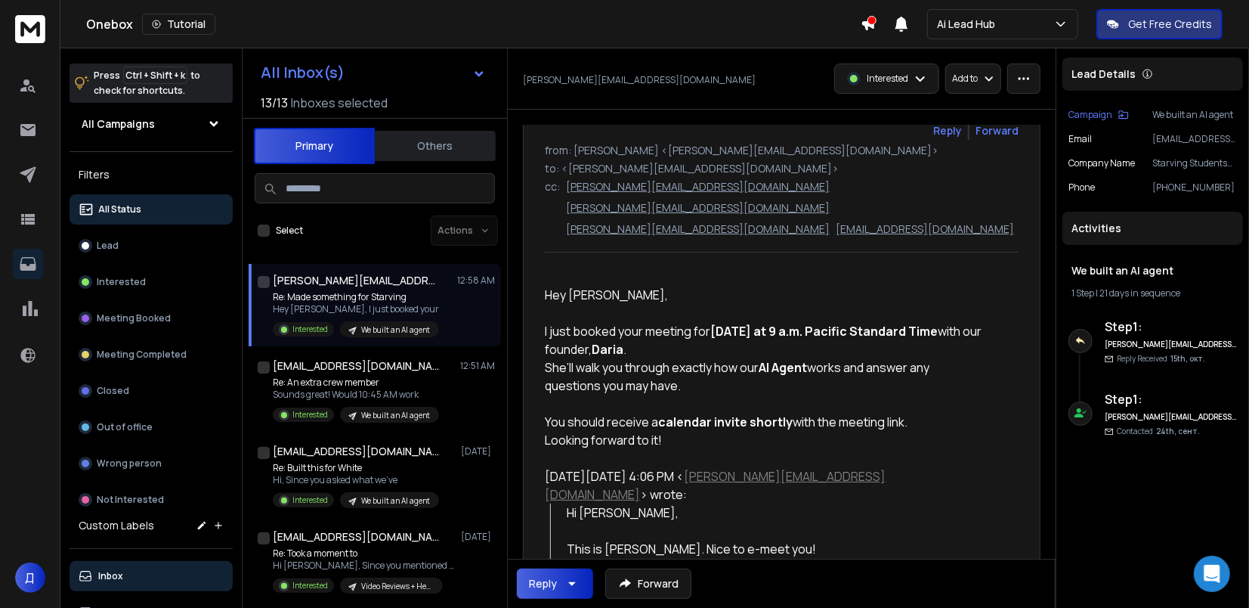
scroll to position [0, 0]
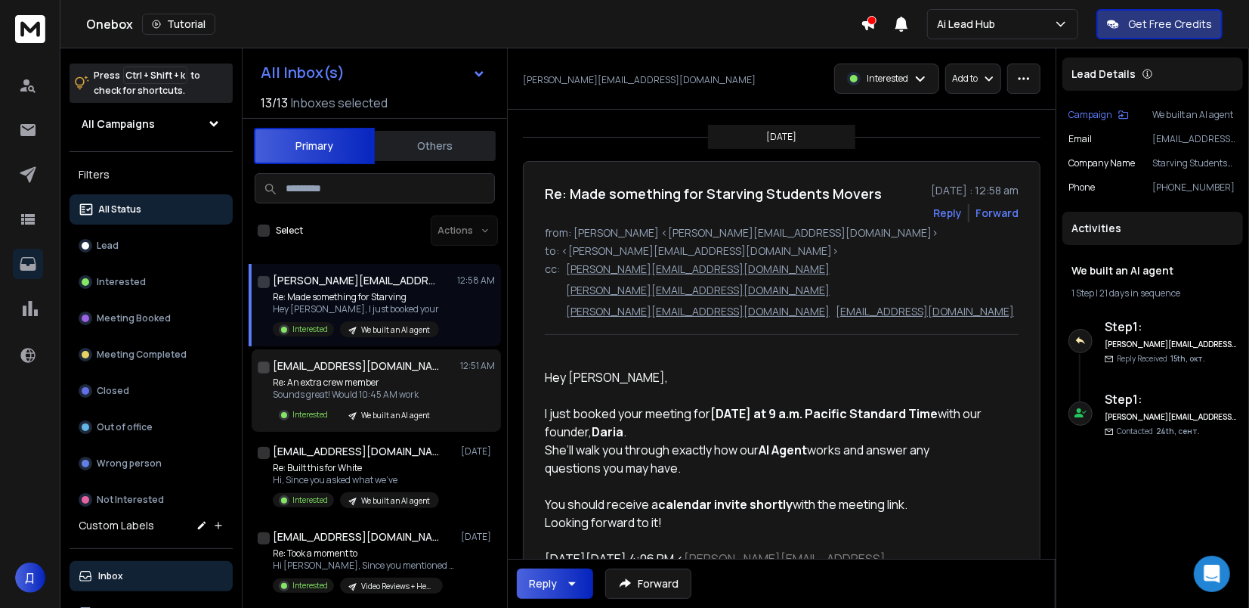
click at [416, 374] on div "[EMAIL_ADDRESS][DOMAIN_NAME] 12:51 AM Re: An extra crew member Sounds great! Wo…" at bounding box center [384, 390] width 222 height 64
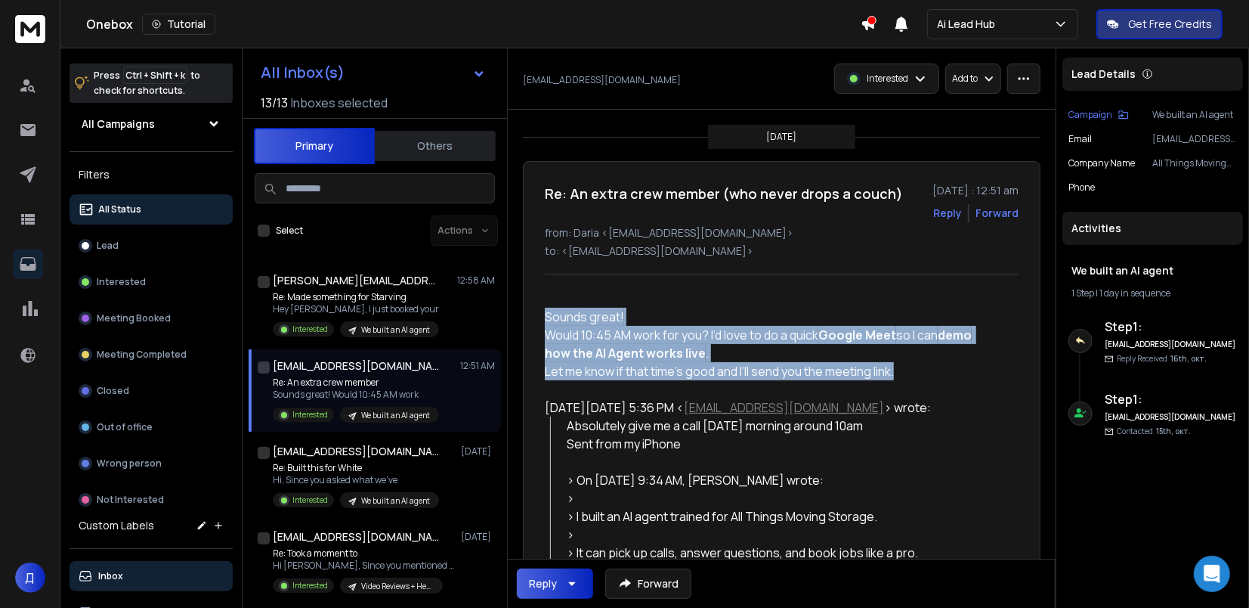
drag, startPoint x: 707, startPoint y: 355, endPoint x: 549, endPoint y: 315, distance: 162.9
click at [544, 315] on div "Re: An extra crew member (who never drops a couch) [DATE] : 12:51 am Reply Forw…" at bounding box center [782, 442] width 518 height 562
click at [549, 323] on div "Sounds great! Would 10:45 AM work for you? I’d love to do a quick Google Meet s…" at bounding box center [765, 335] width 441 height 54
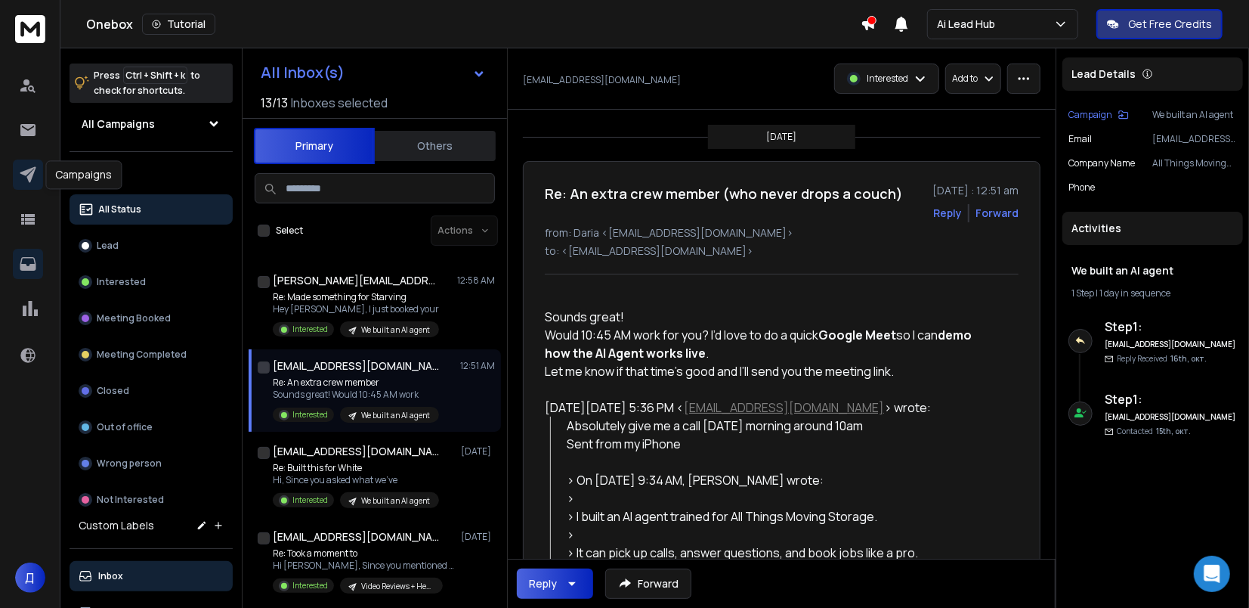
click at [26, 175] on icon at bounding box center [28, 175] width 18 height 18
